Goal: Task Accomplishment & Management: Manage account settings

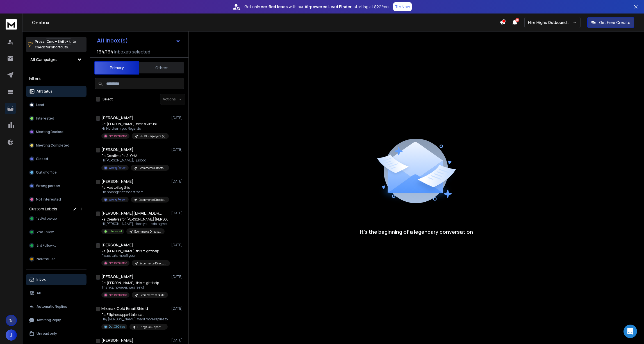
click at [158, 65] on button "Others" at bounding box center [161, 68] width 45 height 12
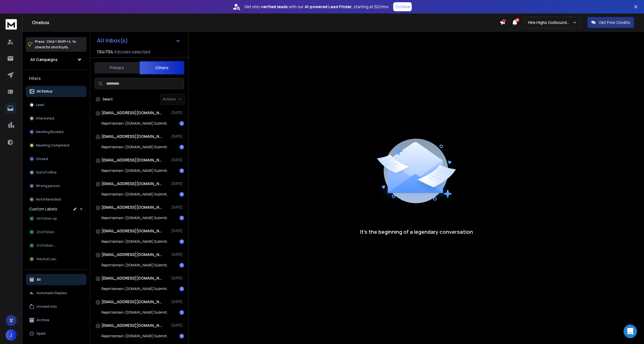
scroll to position [500, 0]
click at [155, 301] on div "Mike Grassi 13 Sep" at bounding box center [142, 302] width 83 height 6
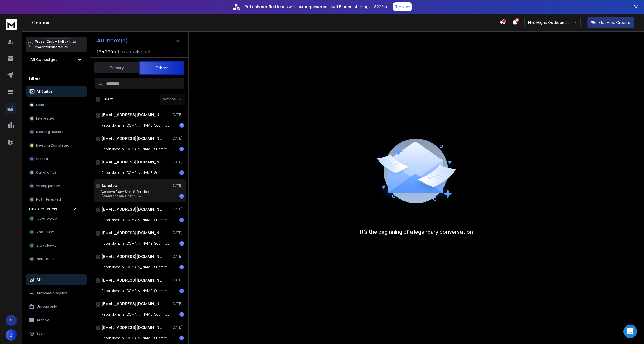
scroll to position [1594, 0]
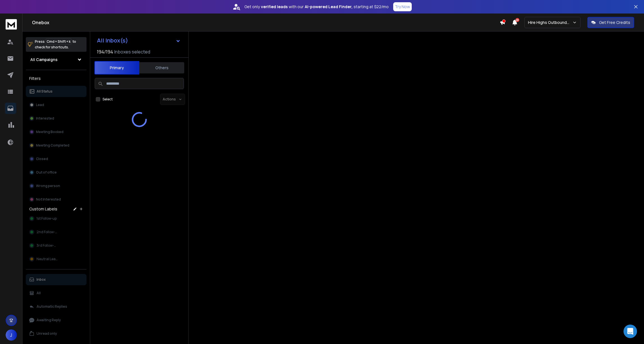
click at [122, 71] on button "Primary" at bounding box center [116, 67] width 45 height 13
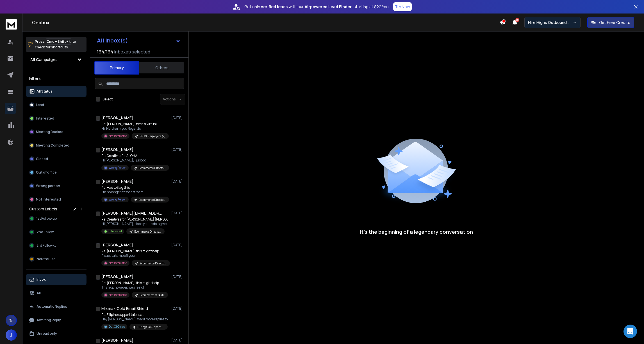
click at [550, 22] on p "Hire Highs Outbound Engine" at bounding box center [550, 23] width 44 height 6
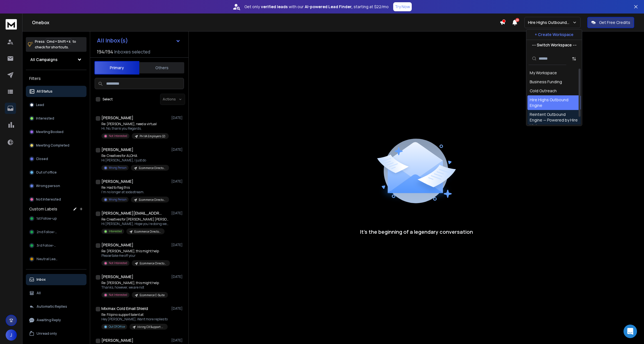
click at [551, 119] on div "Reintent Outbound Engine — Powered by Hire Highs" at bounding box center [554, 120] width 49 height 17
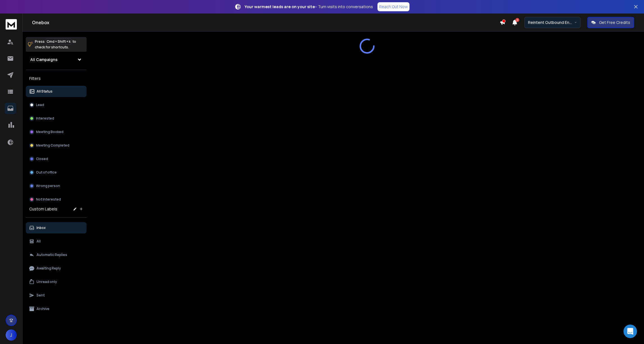
click at [553, 22] on p "Reintent Outbound Engine — Powered by Hire Highs" at bounding box center [551, 23] width 46 height 6
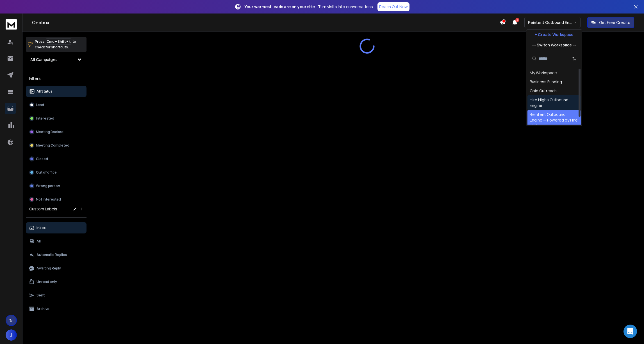
click at [550, 103] on div "Hire Highs Outbound Engine" at bounding box center [554, 102] width 49 height 11
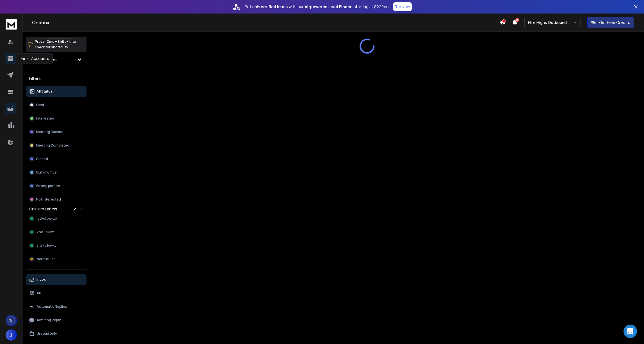
click at [8, 58] on icon at bounding box center [11, 58] width 6 height 4
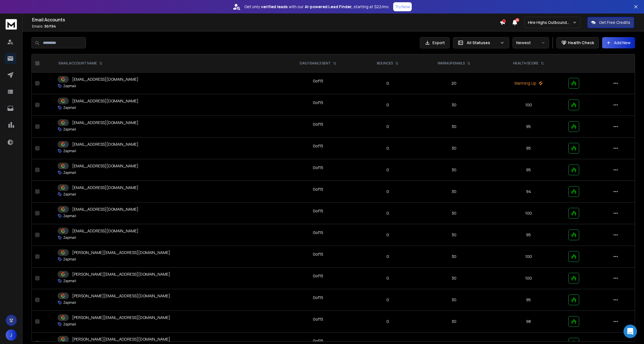
click at [108, 120] on p "[EMAIL_ADDRESS][DOMAIN_NAME]" at bounding box center [105, 123] width 66 height 6
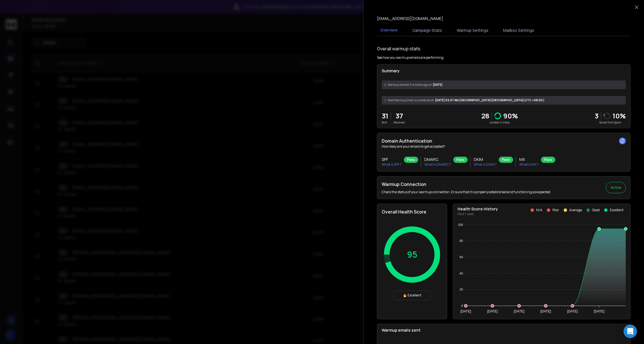
click at [480, 31] on button "Warmup Settings" at bounding box center [472, 30] width 38 height 12
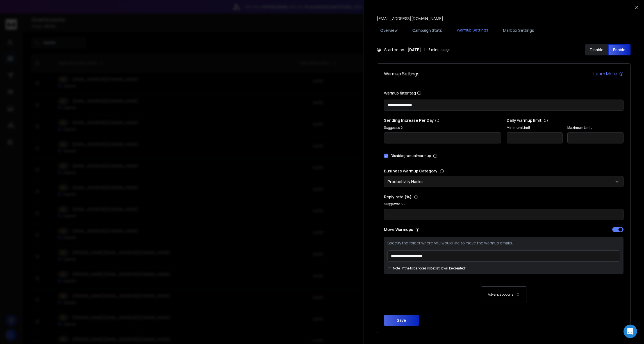
click at [501, 295] on p "Advance options" at bounding box center [500, 294] width 25 height 4
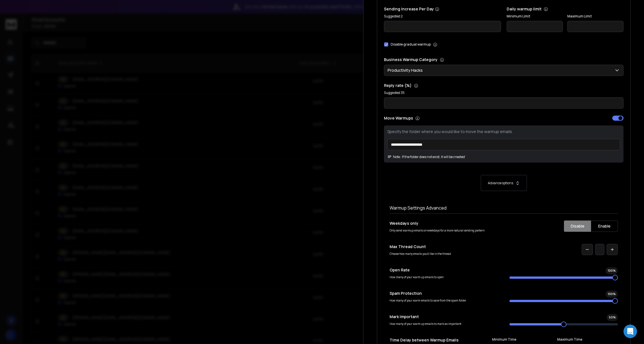
scroll to position [169, 0]
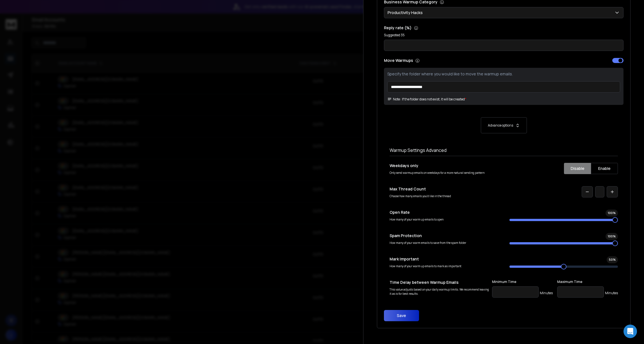
click at [215, 190] on div at bounding box center [322, 172] width 644 height 344
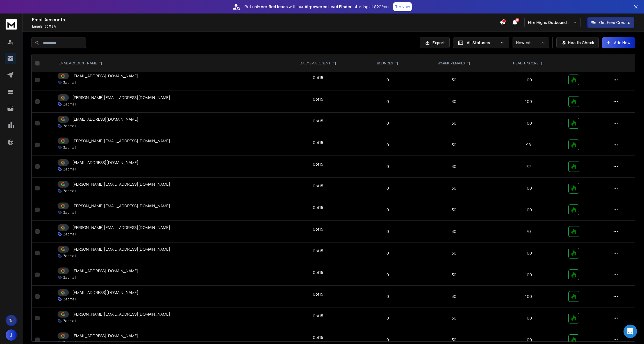
scroll to position [373, 0]
click at [208, 261] on td "[PERSON_NAME][EMAIL_ADDRESS][DOMAIN_NAME] Zapmail" at bounding box center [165, 251] width 222 height 22
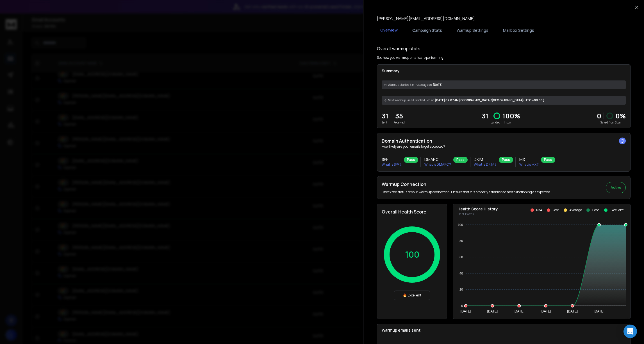
click at [490, 31] on button "Warmup Settings" at bounding box center [472, 30] width 38 height 12
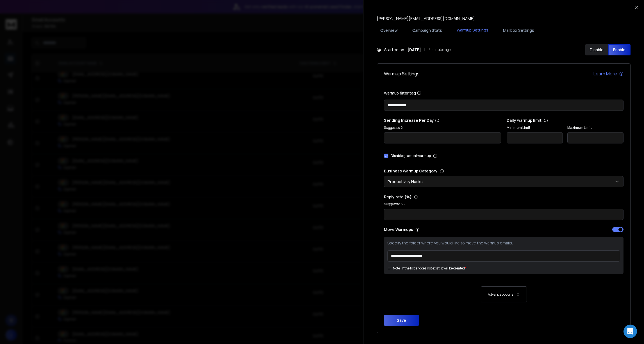
scroll to position [5, 0]
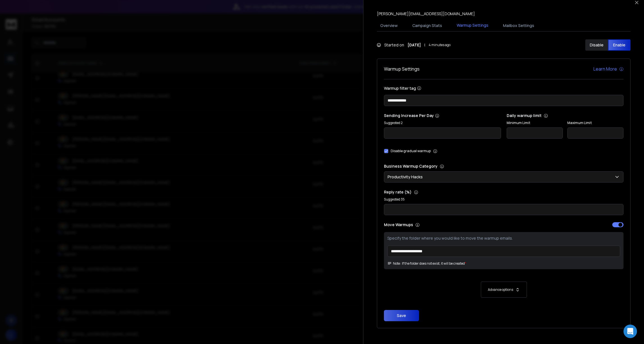
click at [516, 287] on div "Advance options" at bounding box center [504, 289] width 46 height 16
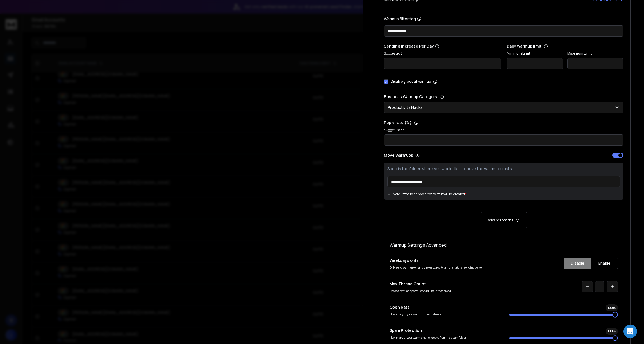
scroll to position [169, 0]
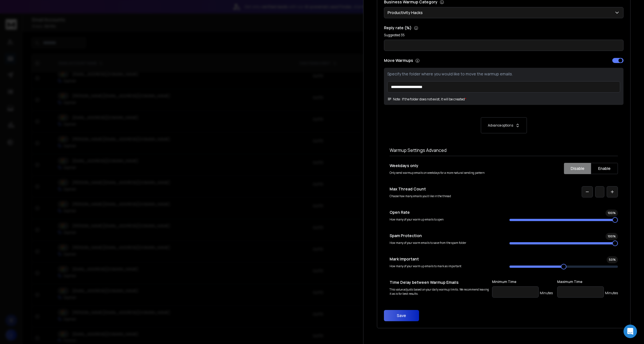
click at [169, 118] on div at bounding box center [322, 172] width 644 height 344
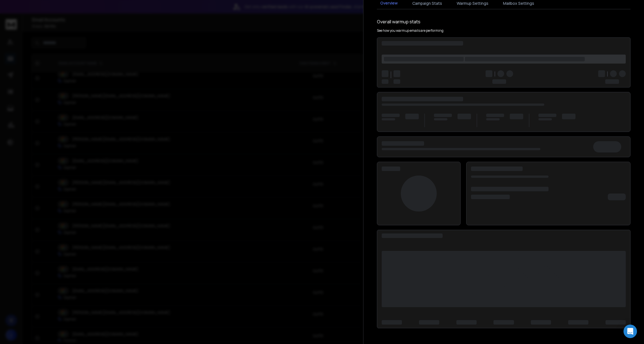
scroll to position [0, 0]
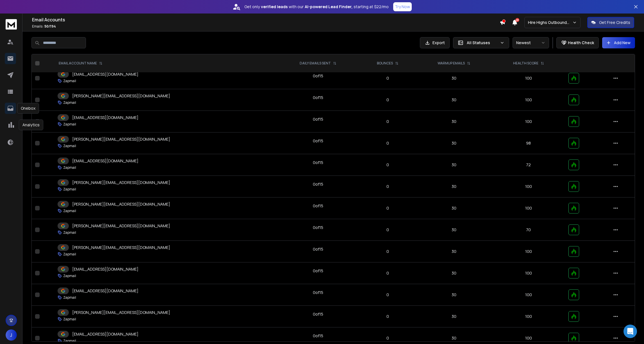
click at [10, 112] on link at bounding box center [10, 108] width 11 height 11
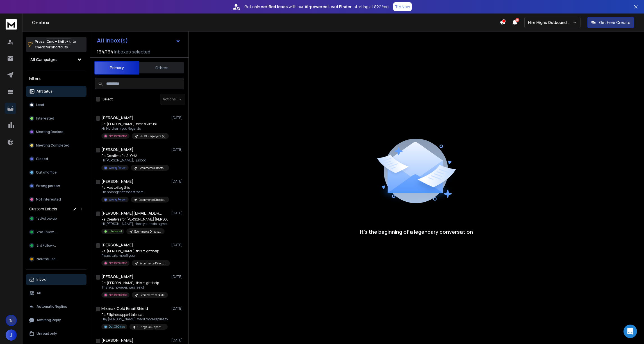
click at [174, 60] on div "All Inbox(s) 194 / 194 Inboxes selected Primary Others Select Actions [PERSON_N…" at bounding box center [139, 203] width 98 height 344
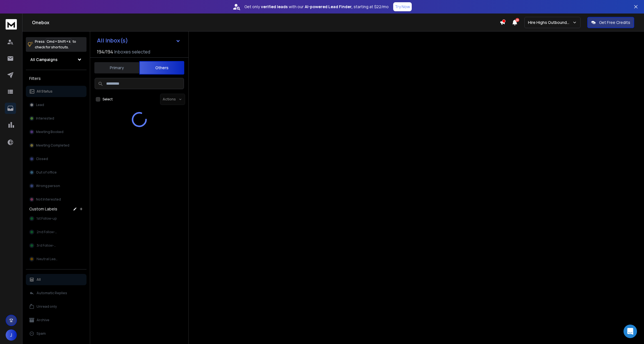
click at [172, 63] on button "Others" at bounding box center [161, 67] width 45 height 13
